Goal: Task Accomplishment & Management: Manage account settings

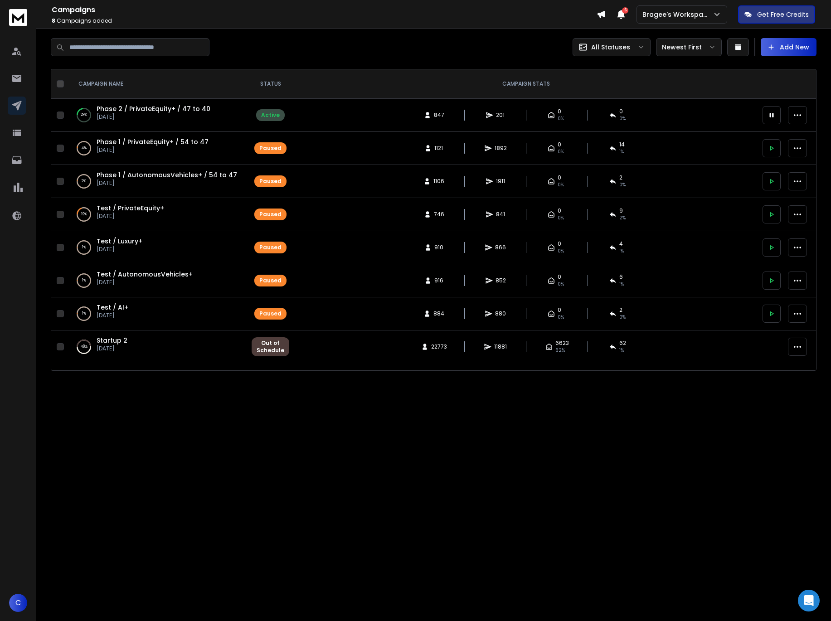
click at [315, 109] on div "847 201 0 0% 0 0 %" at bounding box center [525, 115] width 451 height 15
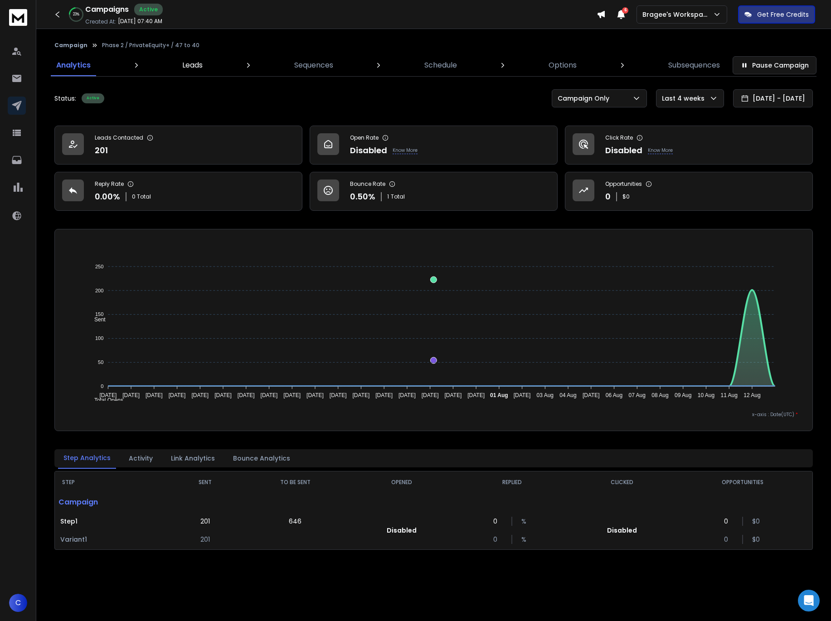
click at [195, 67] on p "Leads" at bounding box center [192, 65] width 20 height 11
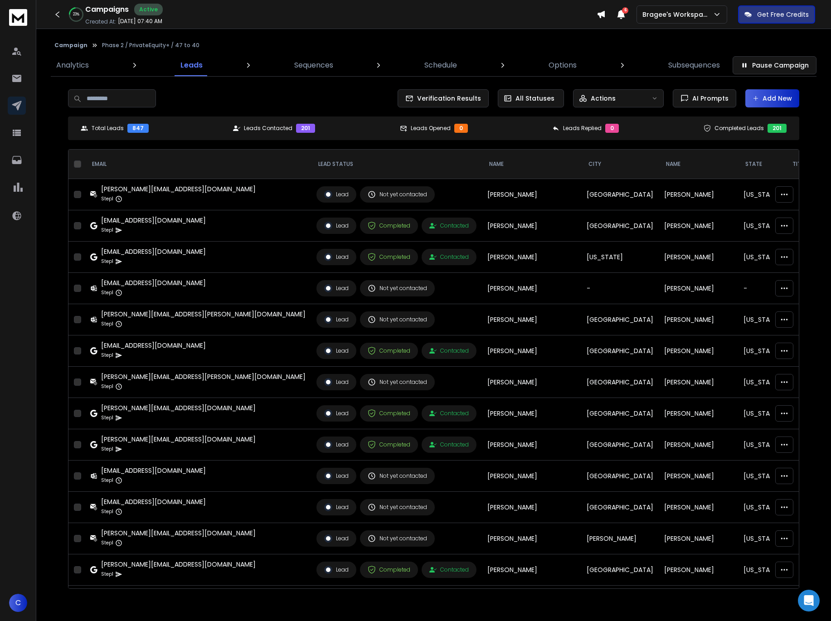
click at [789, 96] on button "Add New" at bounding box center [772, 98] width 54 height 18
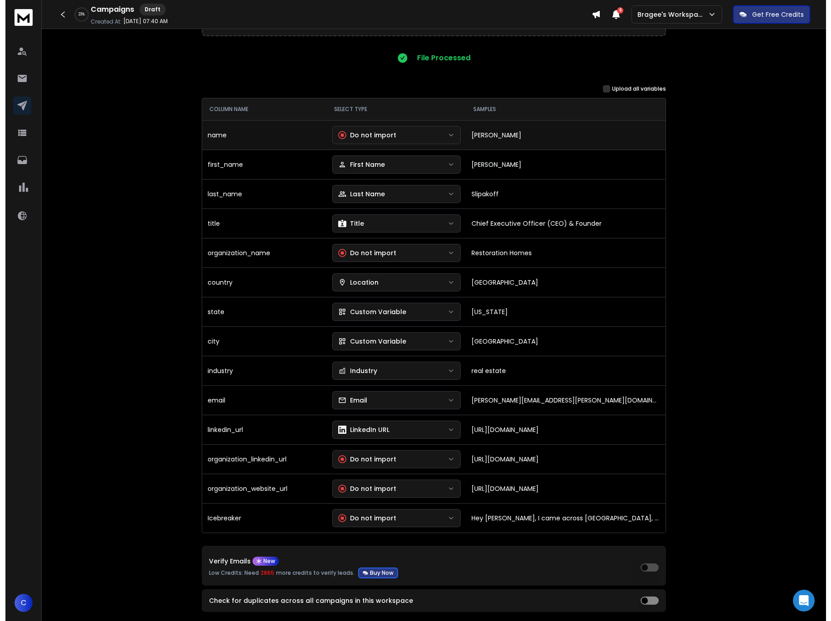
scroll to position [127, 0]
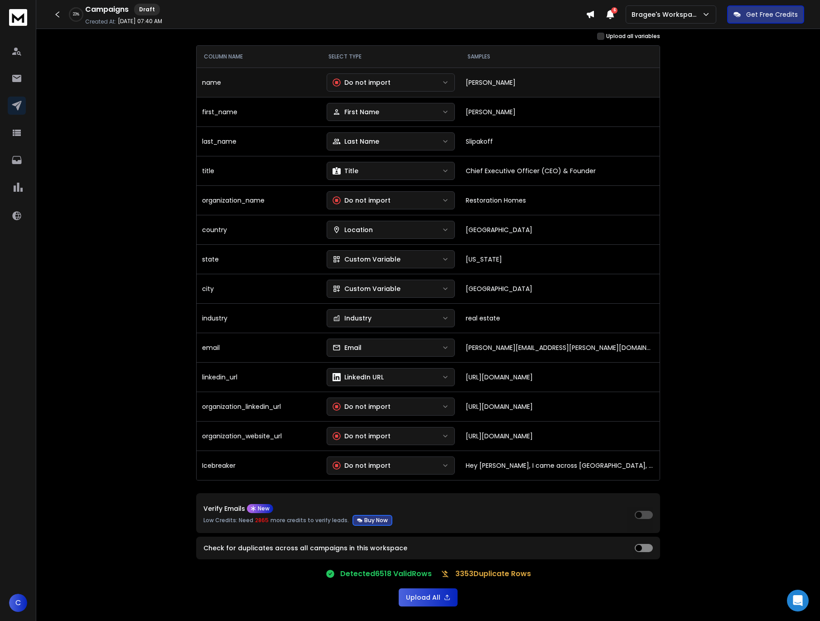
click at [425, 88] on button "Do not import" at bounding box center [391, 82] width 129 height 18
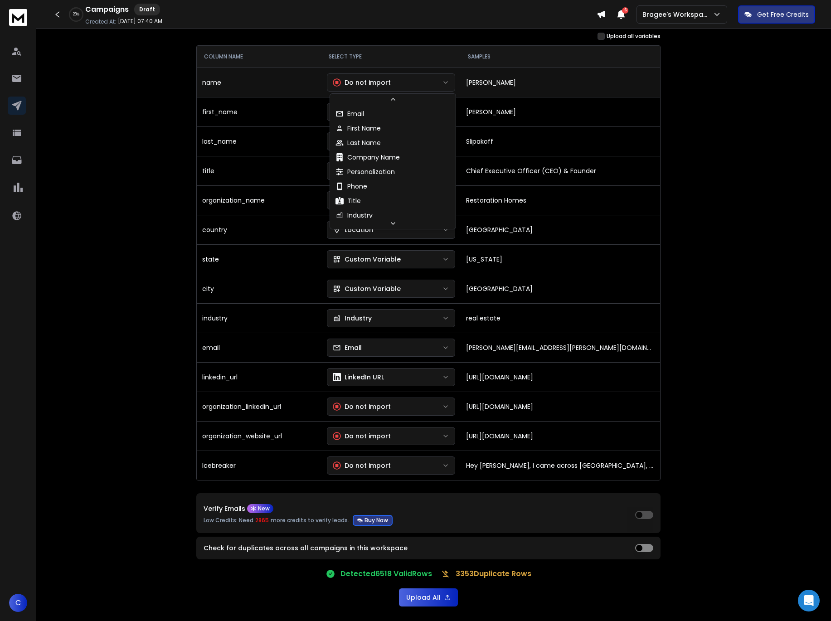
scroll to position [92, 0]
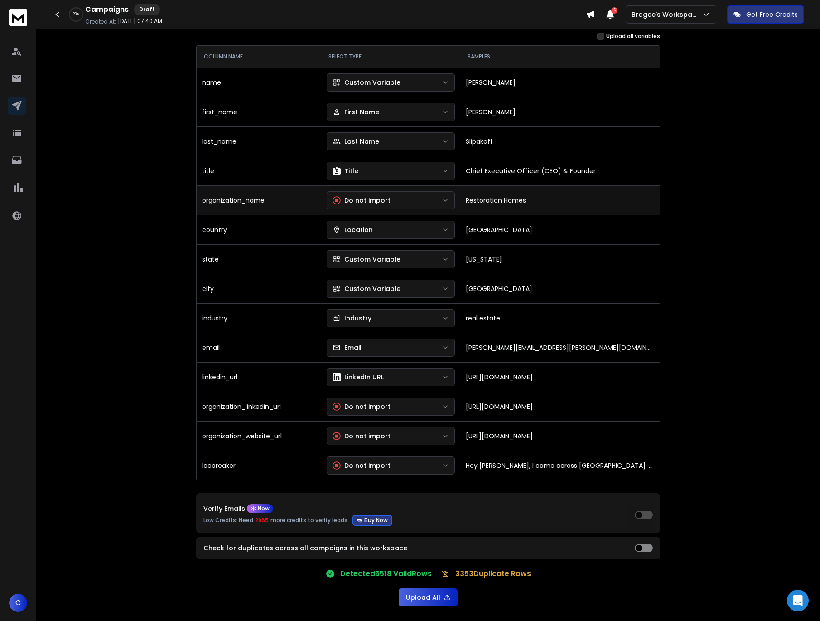
click at [412, 198] on button "Do not import" at bounding box center [391, 200] width 129 height 18
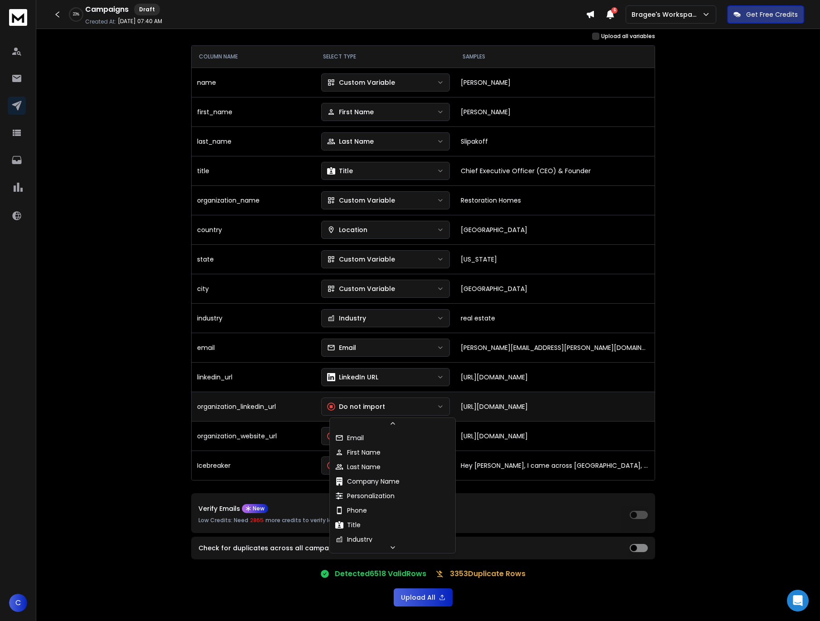
click at [388, 415] on button "Do not import" at bounding box center [385, 406] width 129 height 18
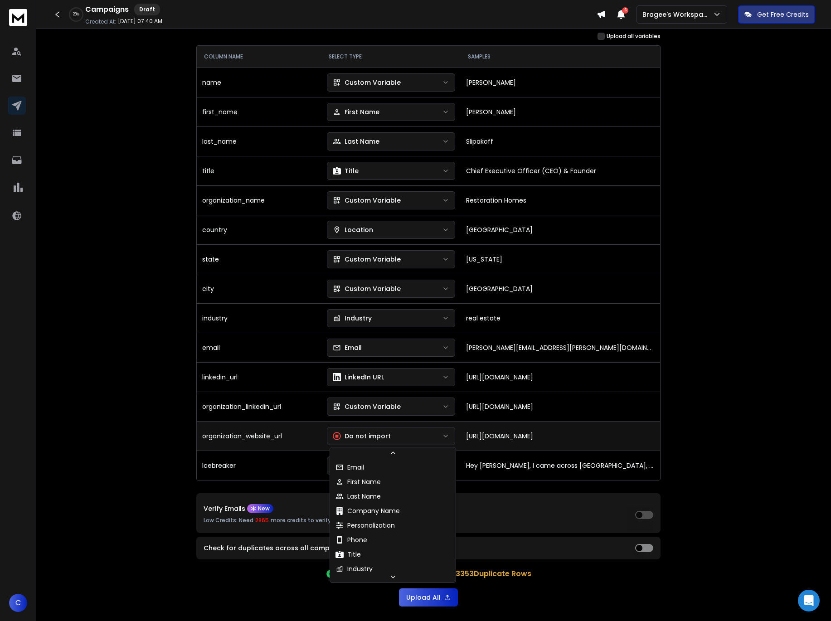
click at [369, 439] on div "Do not import" at bounding box center [362, 435] width 58 height 9
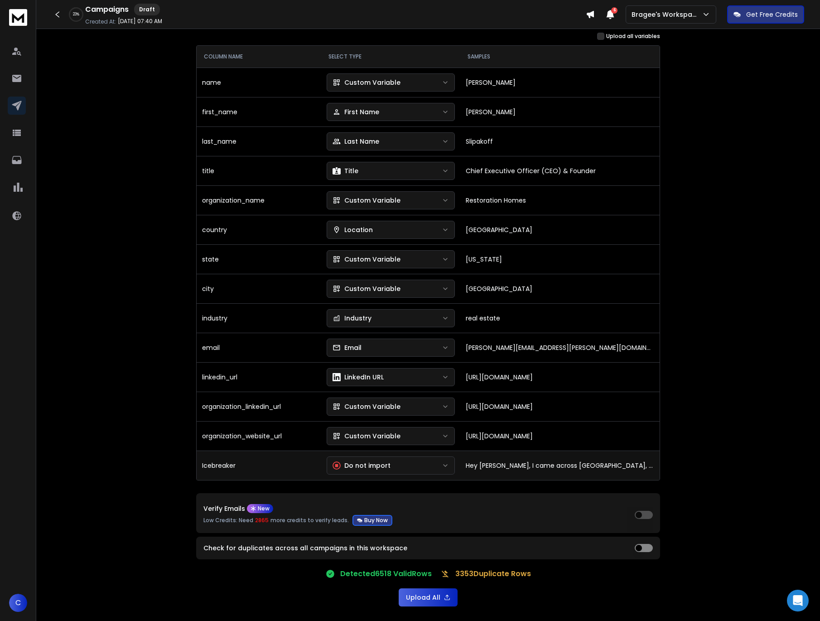
click at [380, 464] on div "Do not import" at bounding box center [362, 465] width 58 height 9
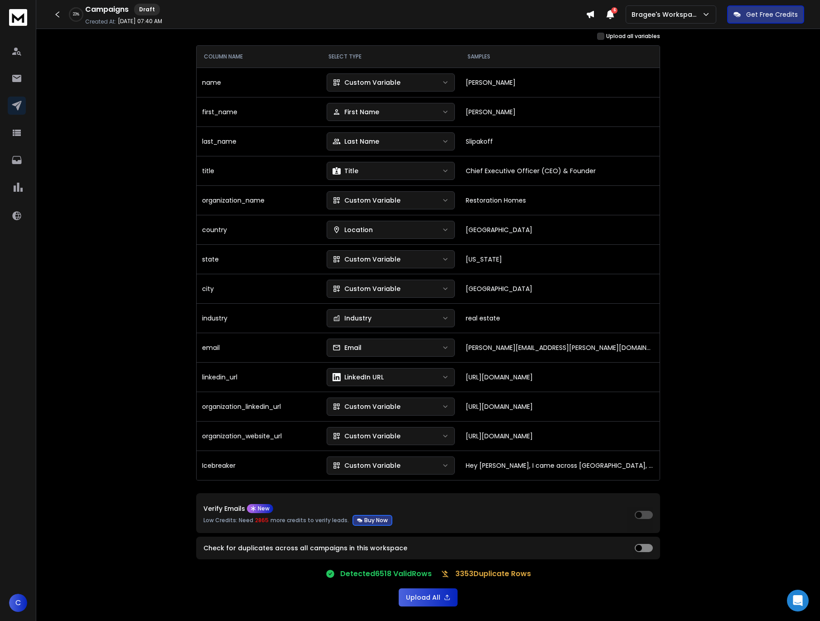
click at [648, 548] on button "Check for duplicates across all campaigns in this workspace" at bounding box center [644, 548] width 18 height 8
click at [435, 595] on button "Upload All" at bounding box center [428, 597] width 59 height 18
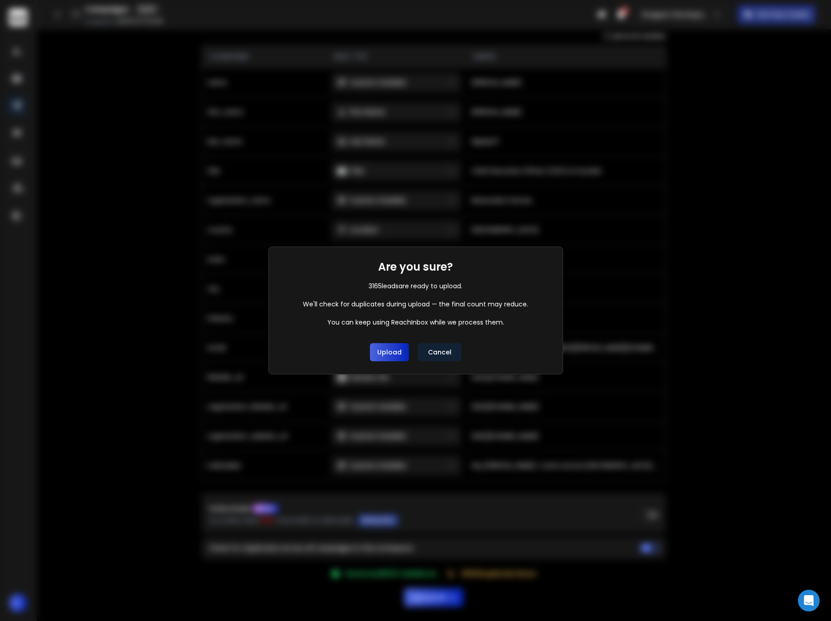
click at [396, 353] on button "Upload" at bounding box center [389, 352] width 39 height 18
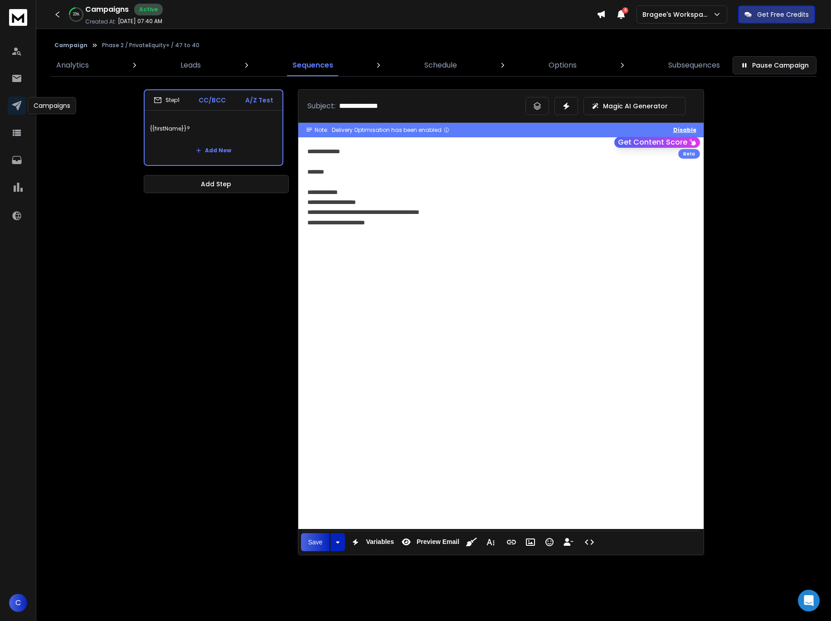
click at [19, 105] on icon at bounding box center [17, 106] width 10 height 10
